Goal: Navigation & Orientation: Find specific page/section

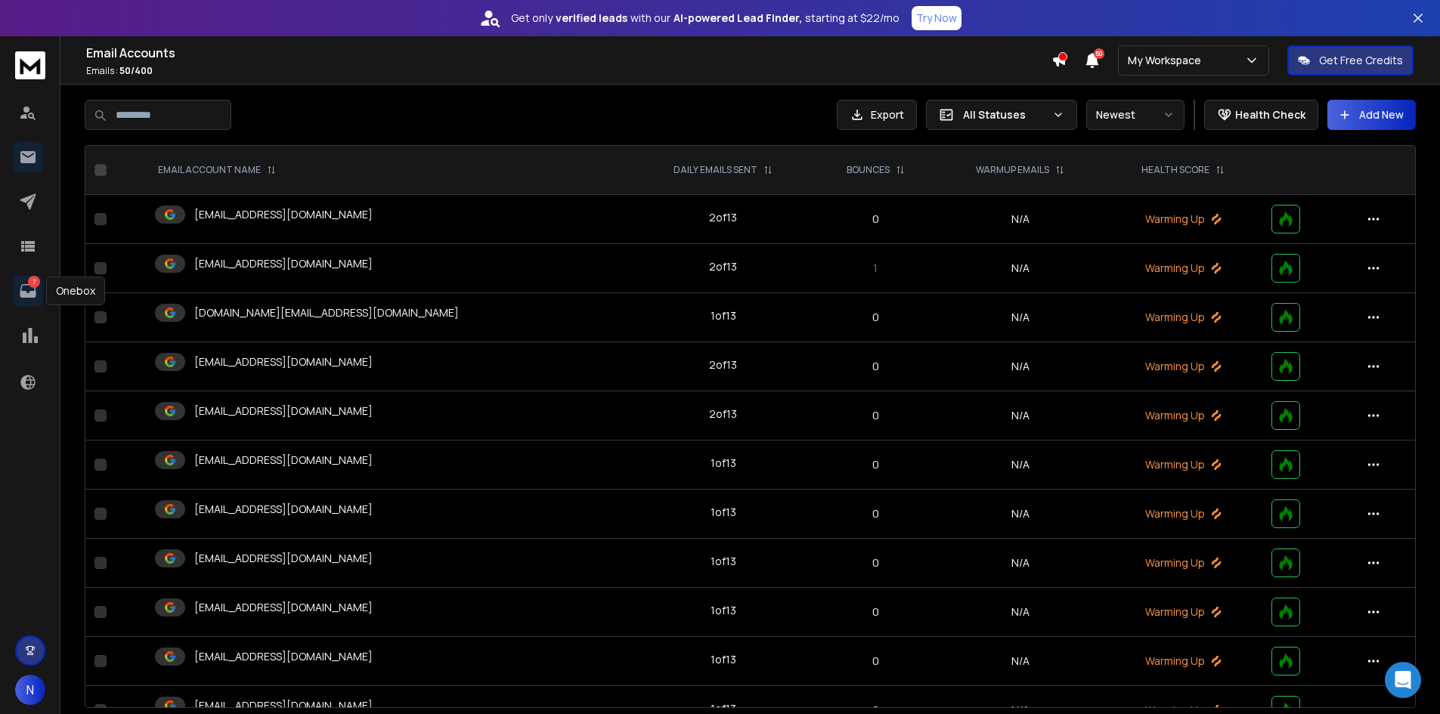
click at [32, 293] on icon at bounding box center [28, 291] width 16 height 14
